Goal: Task Accomplishment & Management: Use online tool/utility

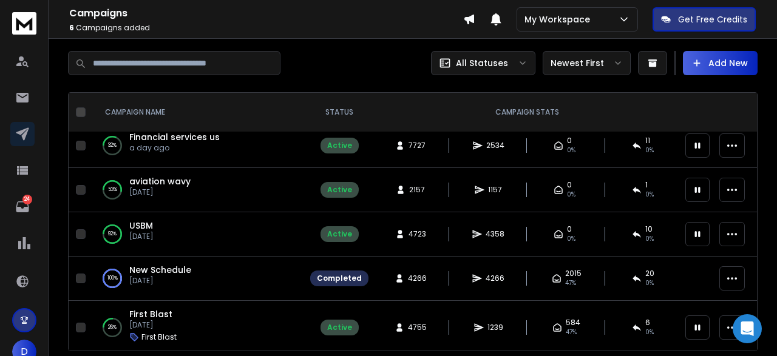
scroll to position [64, 0]
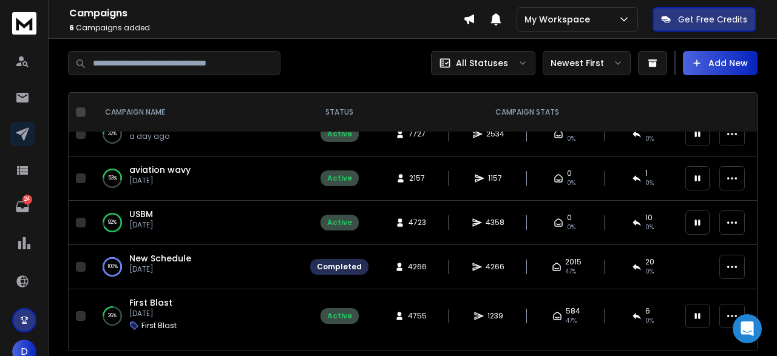
click at [145, 254] on span "New Schedule" at bounding box center [160, 259] width 62 height 12
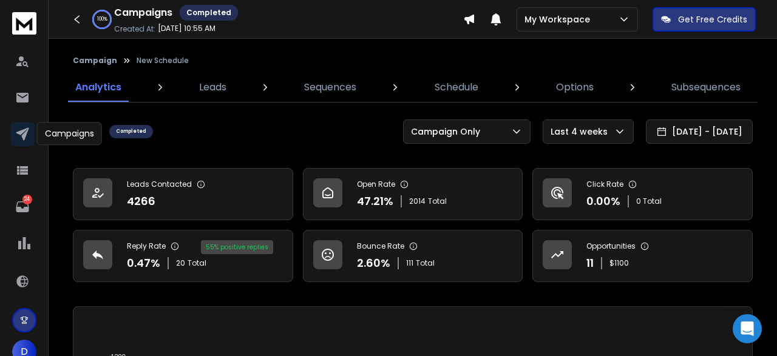
click at [29, 138] on icon at bounding box center [22, 134] width 15 height 15
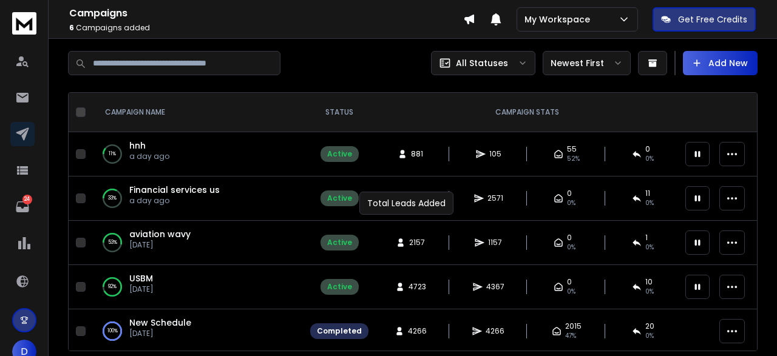
scroll to position [64, 0]
